Goal: Navigation & Orientation: Find specific page/section

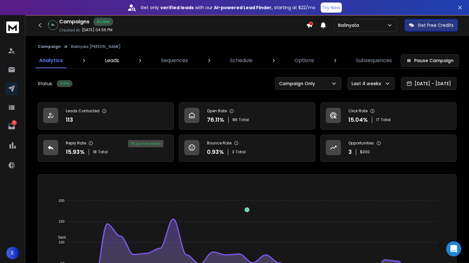
click at [115, 62] on p "Leads" at bounding box center [112, 61] width 14 height 8
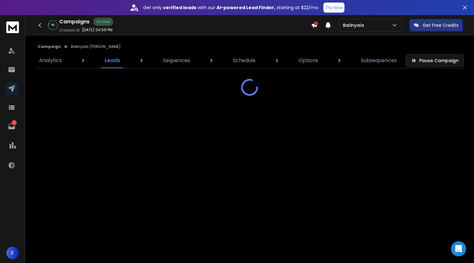
click at [114, 61] on p "Leads" at bounding box center [112, 61] width 15 height 8
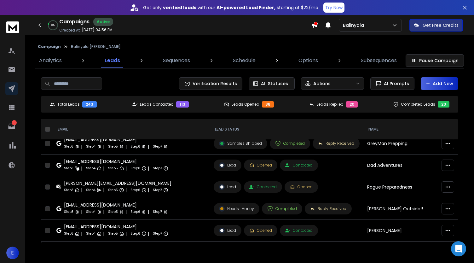
scroll to position [63, 0]
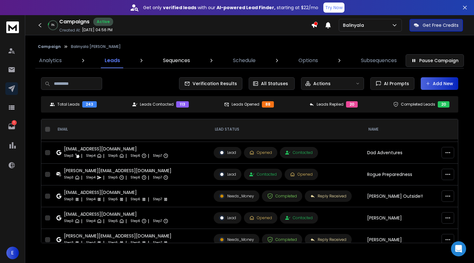
click at [172, 63] on p "Sequences" at bounding box center [176, 61] width 27 height 8
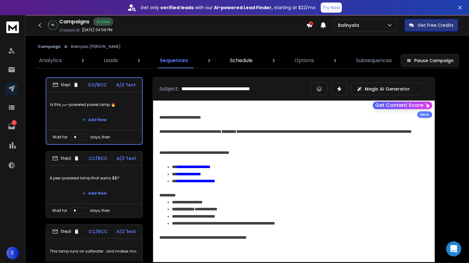
click at [248, 62] on p "Schedule" at bounding box center [241, 61] width 23 height 8
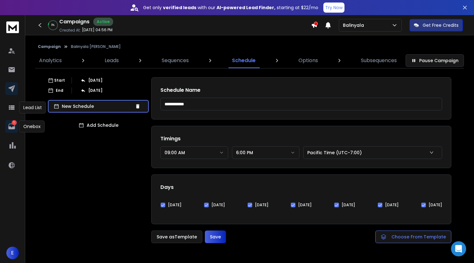
click at [10, 123] on icon at bounding box center [12, 127] width 8 height 8
